Goal: Communication & Community: Answer question/provide support

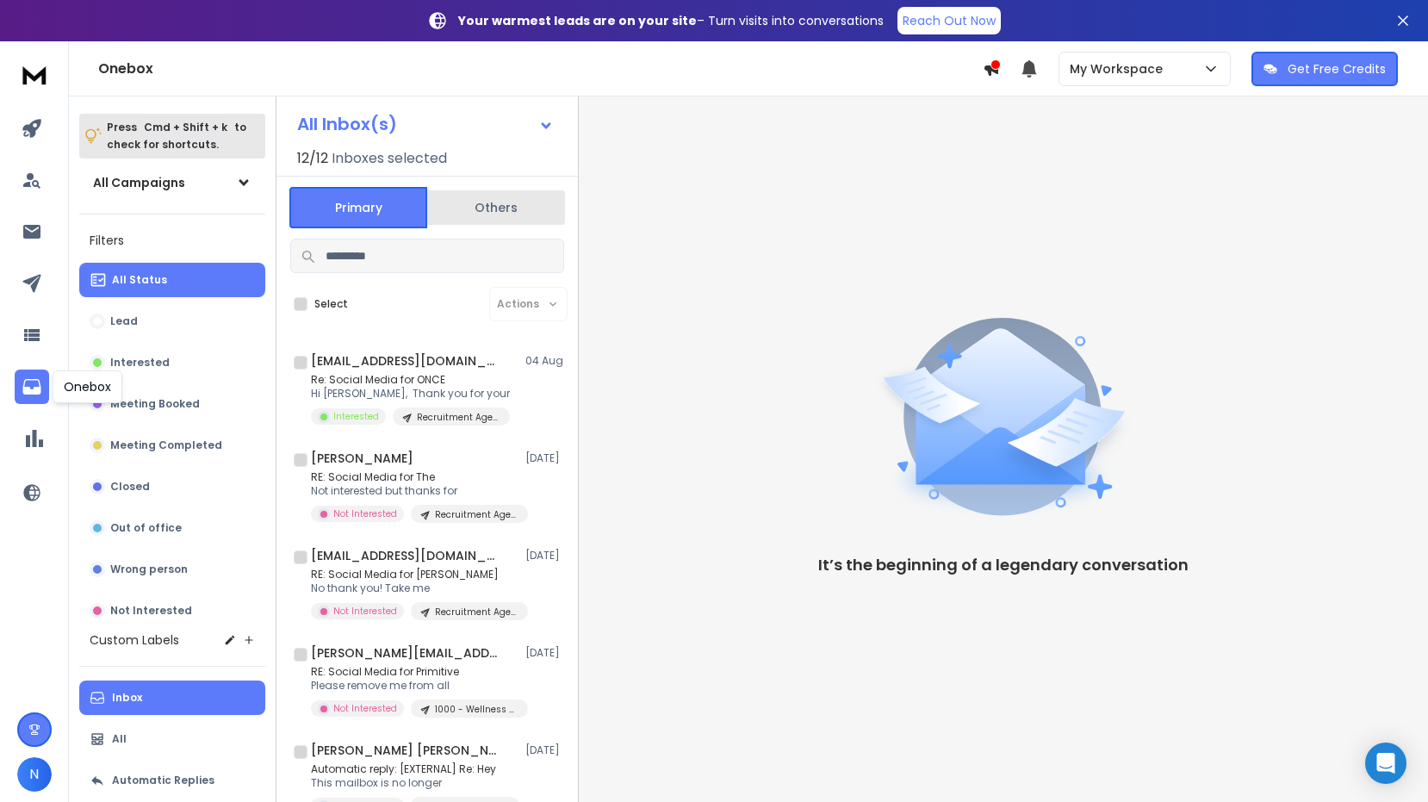
click at [34, 376] on icon at bounding box center [32, 386] width 21 height 21
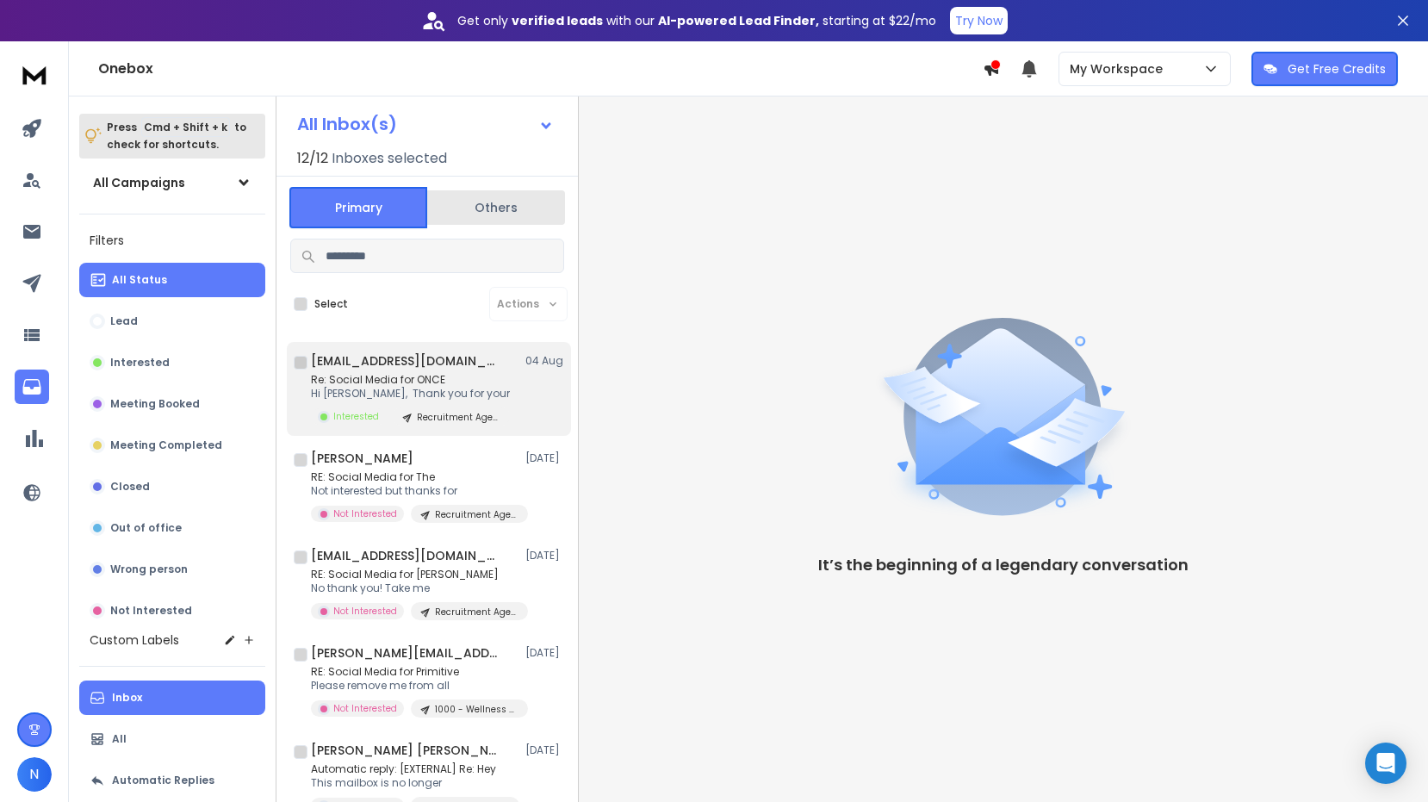
click at [398, 389] on p "Hi [PERSON_NAME], Thank you for your" at bounding box center [410, 394] width 199 height 14
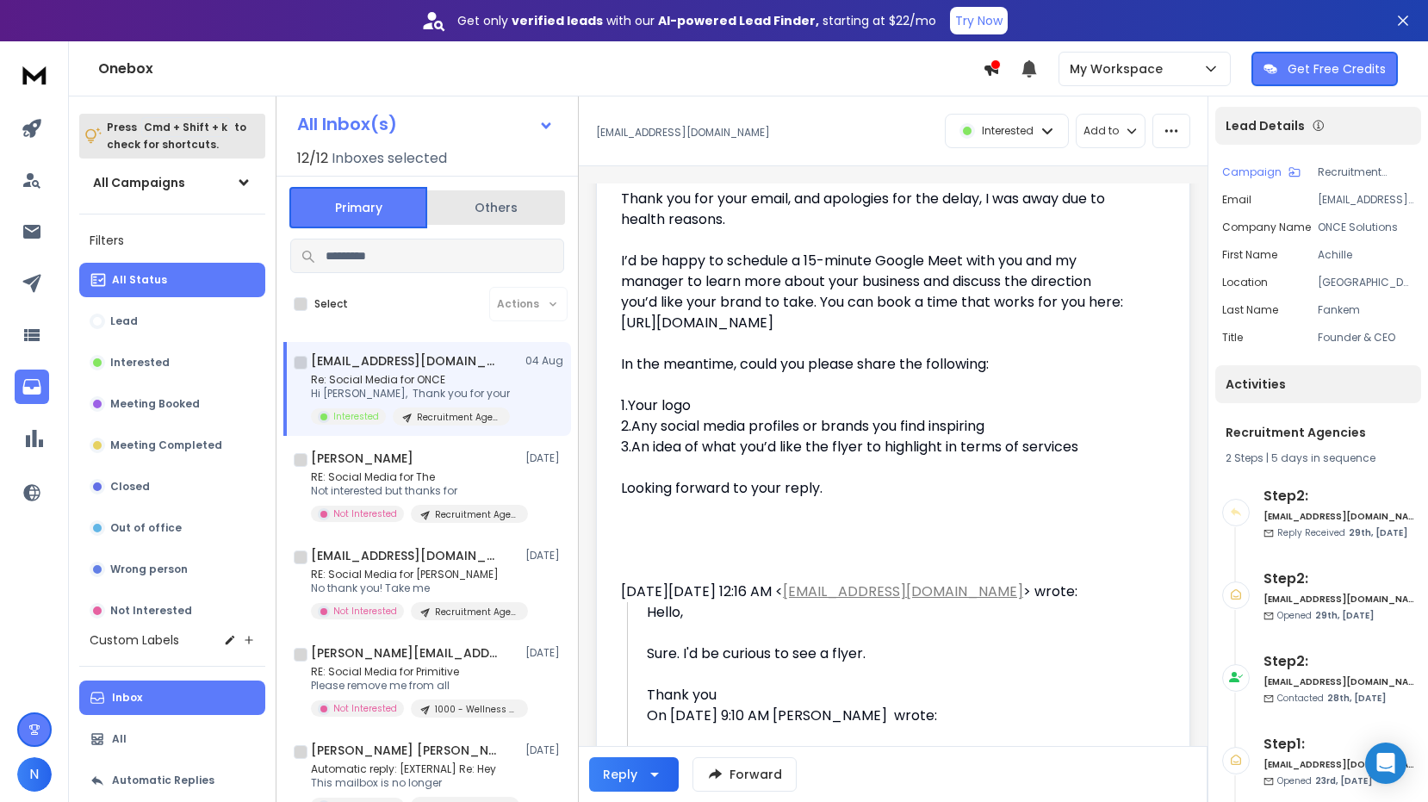
scroll to position [225, 0]
click at [631, 780] on div "Reply" at bounding box center [620, 774] width 34 height 17
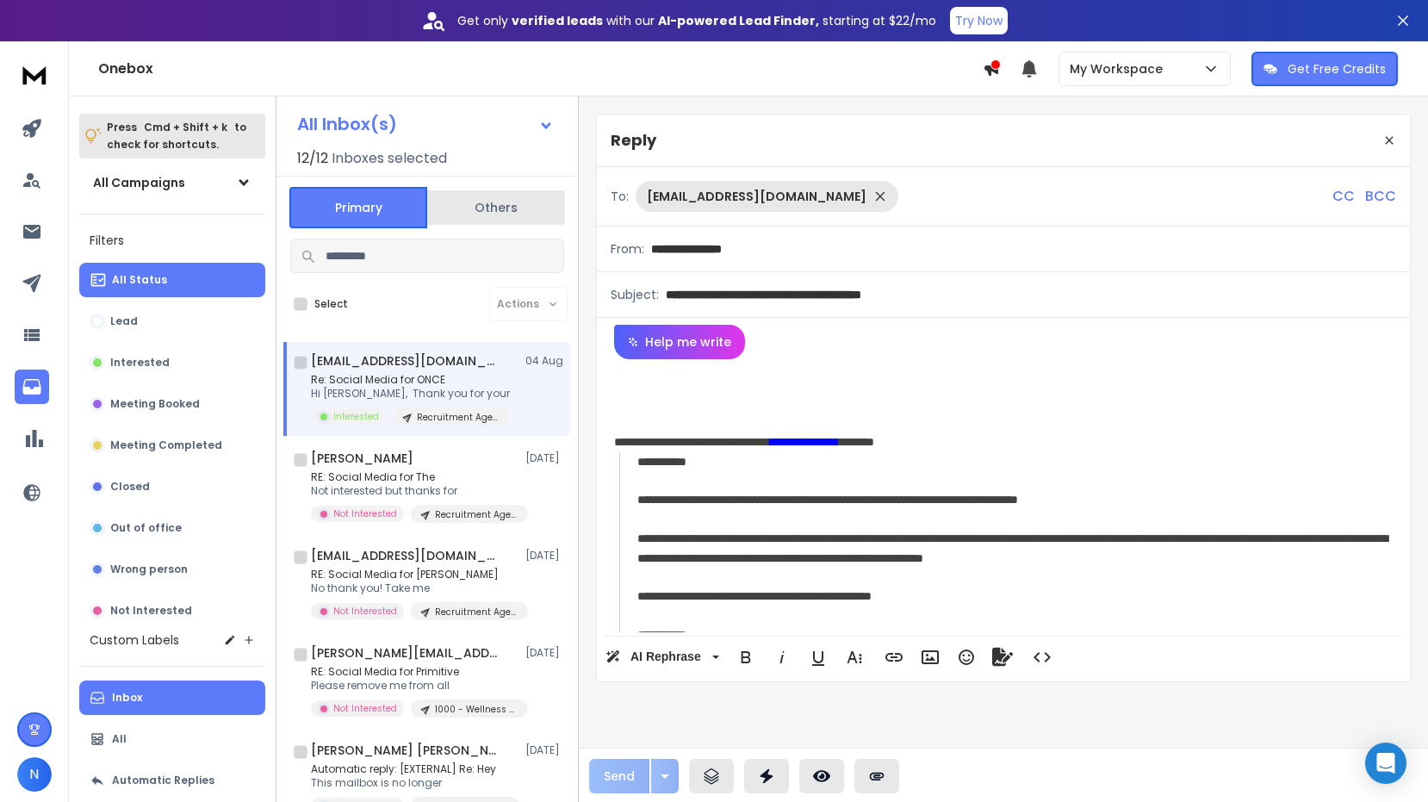
scroll to position [0, 0]
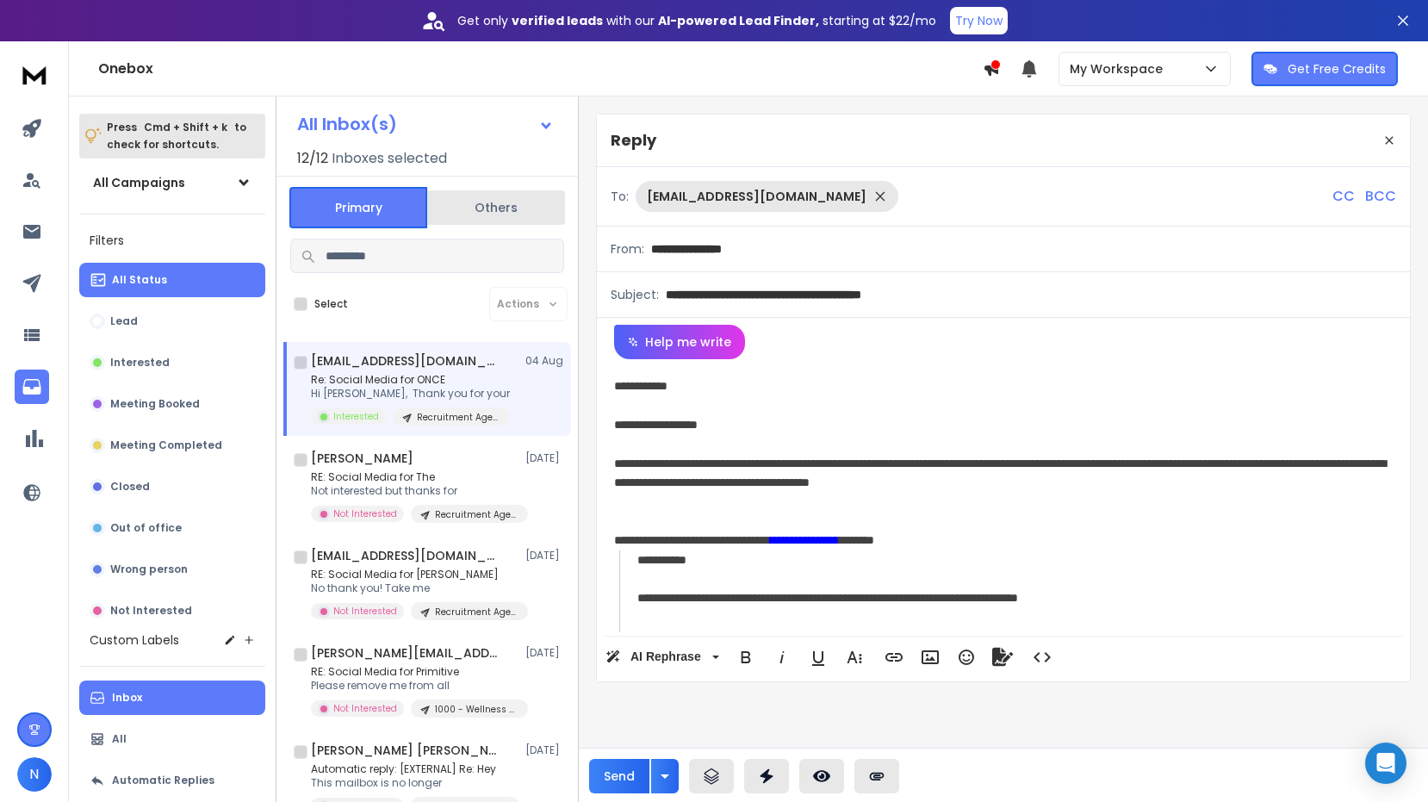
drag, startPoint x: 1294, startPoint y: 464, endPoint x: 1290, endPoint y: 495, distance: 31.2
click at [1294, 464] on div "**********" at bounding box center [1001, 473] width 774 height 39
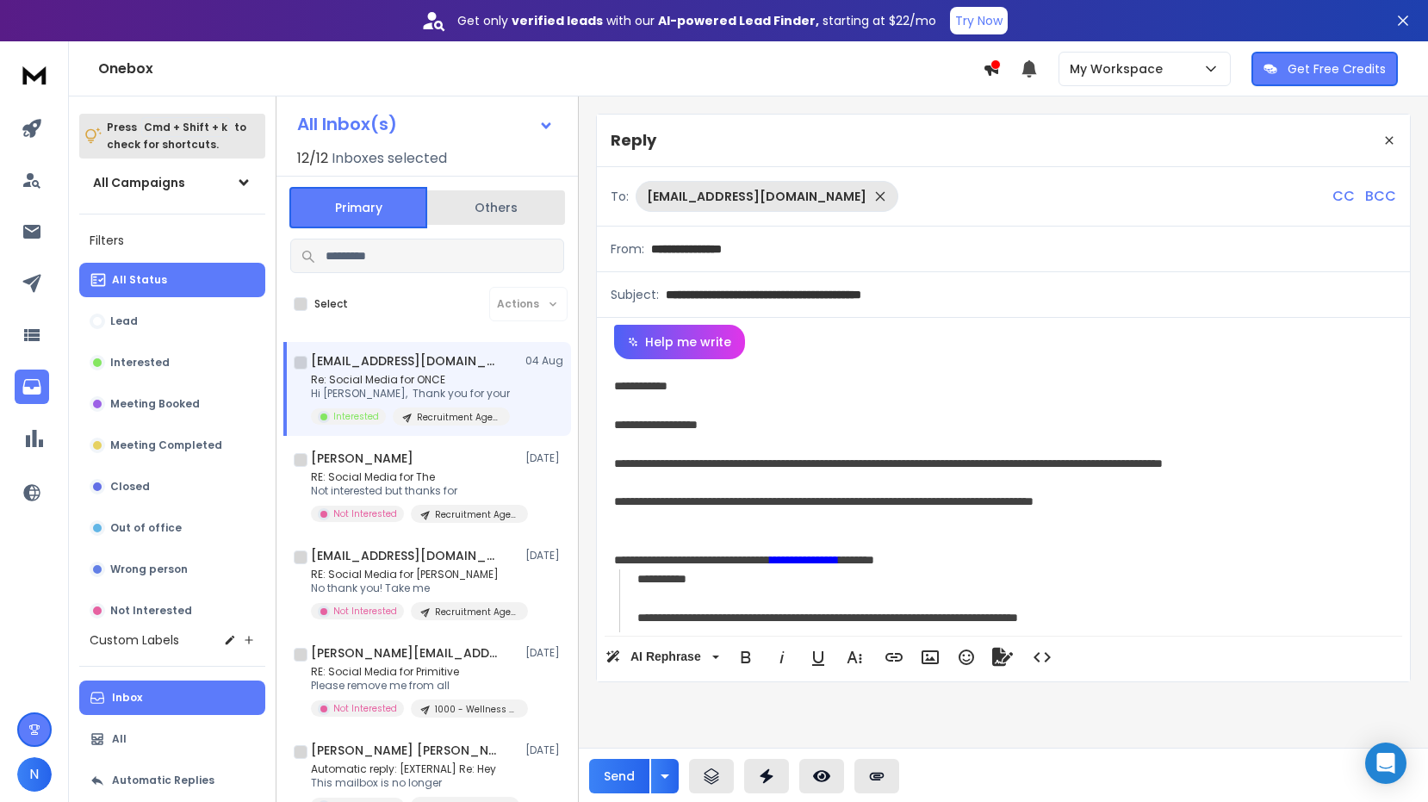
drag, startPoint x: 947, startPoint y: 500, endPoint x: 961, endPoint y: 515, distance: 21.3
click at [947, 500] on div "**********" at bounding box center [1001, 501] width 774 height 19
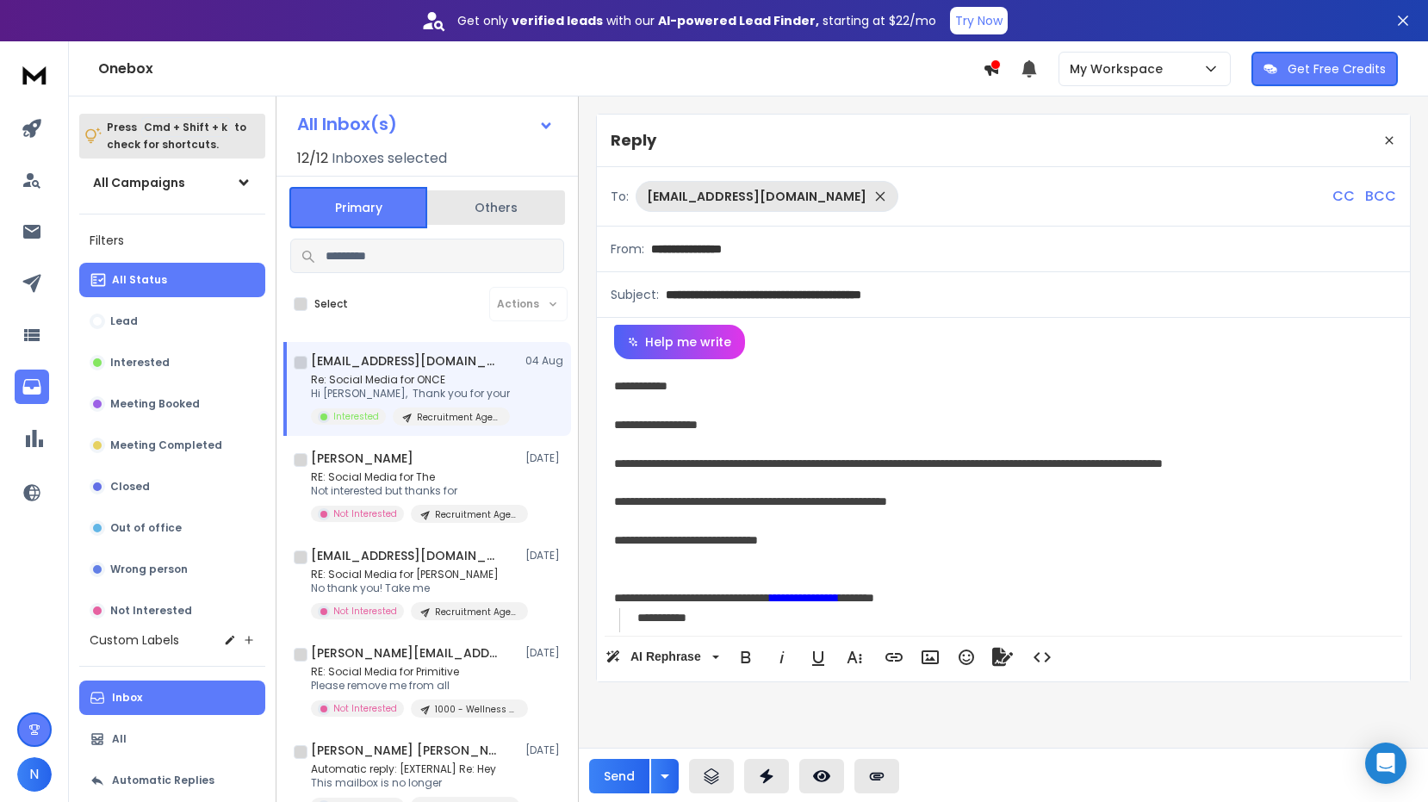
click at [619, 769] on button "Send" at bounding box center [619, 776] width 60 height 34
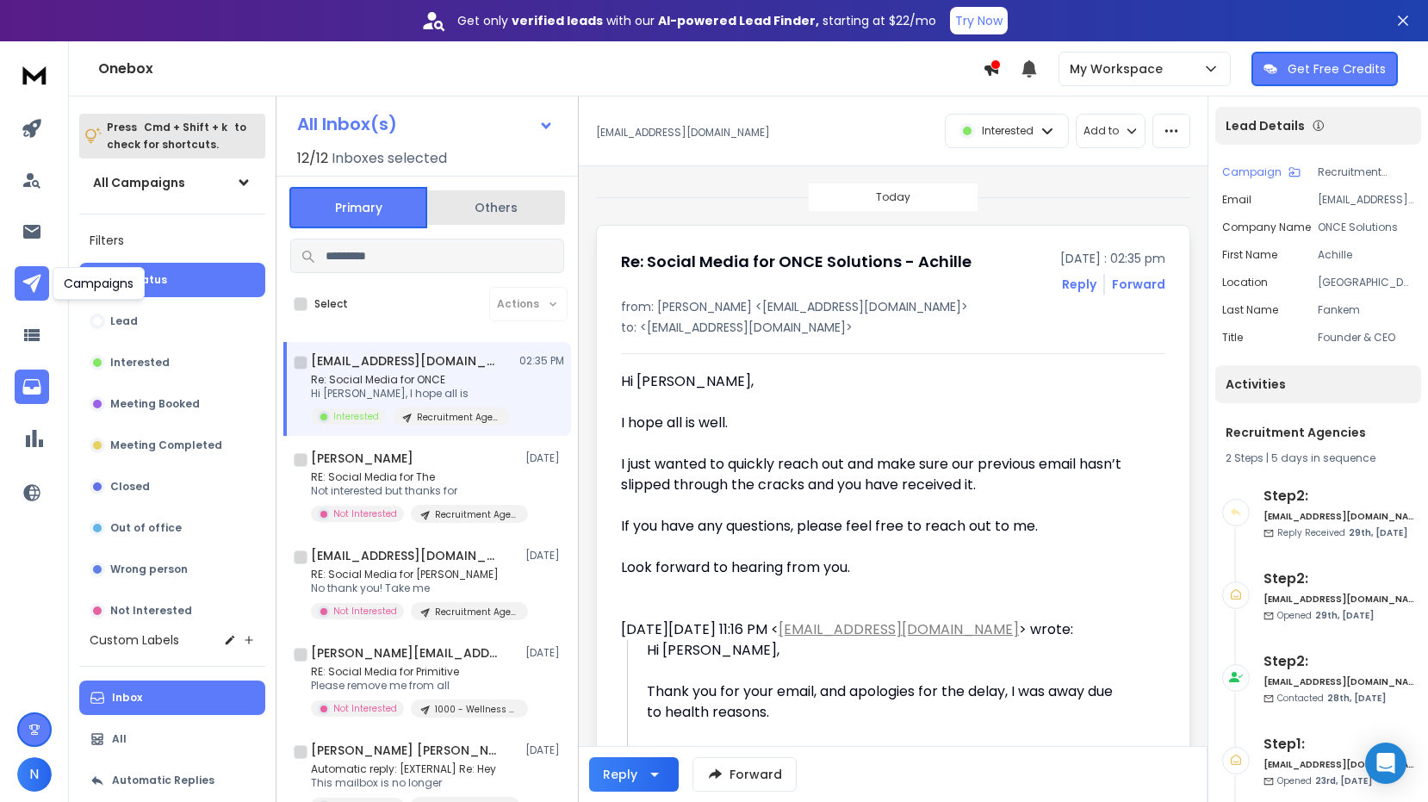
click at [33, 290] on icon at bounding box center [31, 283] width 18 height 18
